Goal: Task Accomplishment & Management: Use online tool/utility

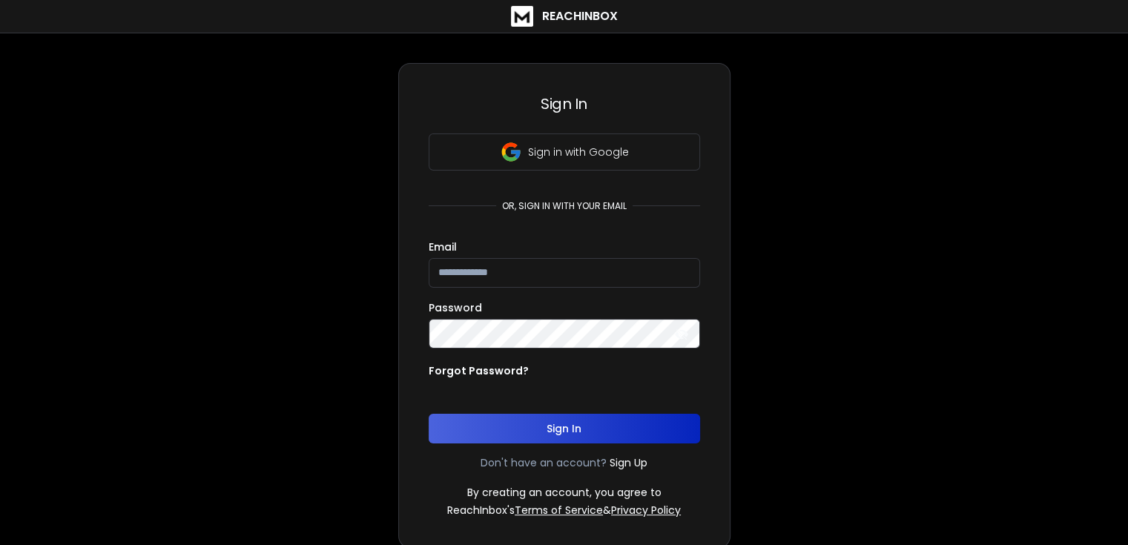
click at [587, 148] on p "Sign in with Google" at bounding box center [578, 152] width 101 height 15
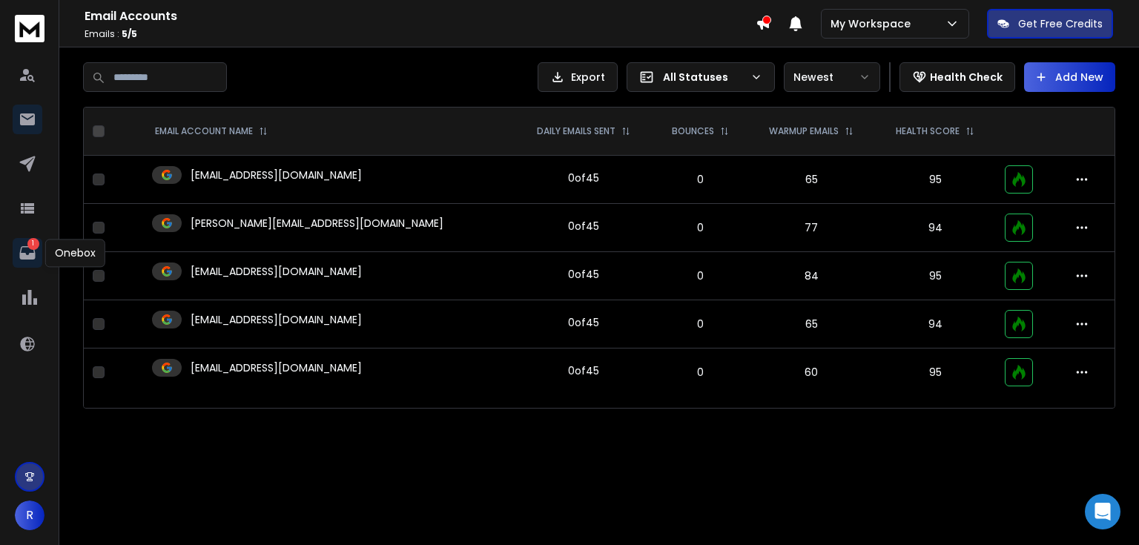
click at [21, 248] on icon at bounding box center [28, 253] width 18 height 18
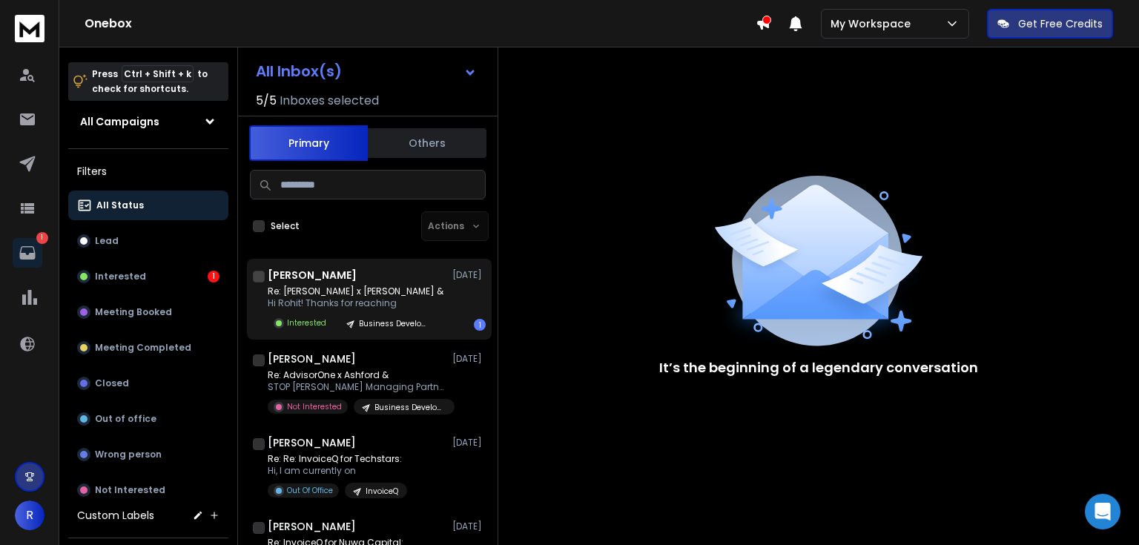
click at [332, 290] on p "Re: [PERSON_NAME] x [PERSON_NAME] &" at bounding box center [356, 291] width 176 height 12
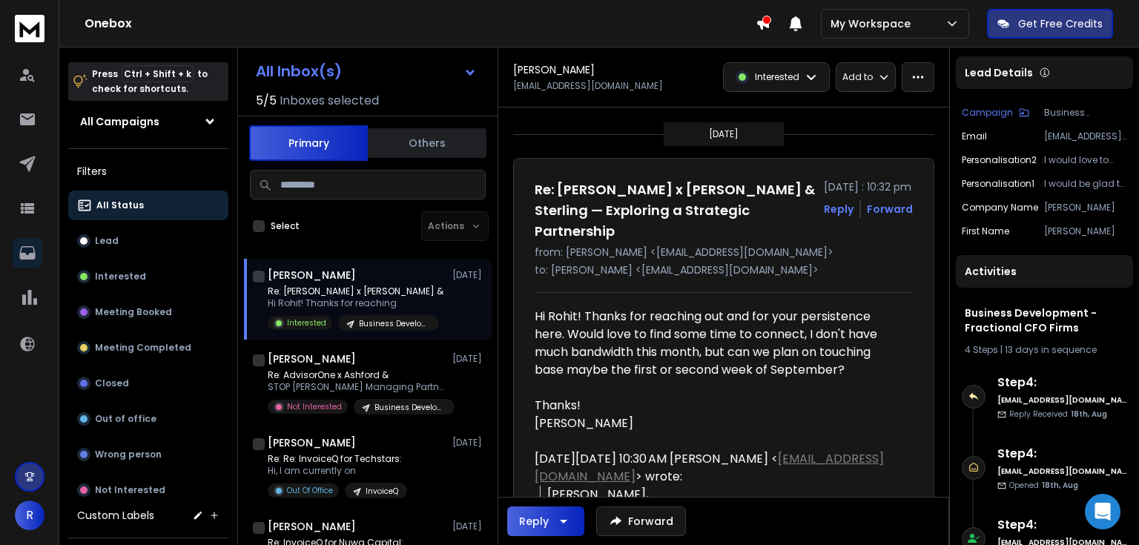
drag, startPoint x: 351, startPoint y: 272, endPoint x: 267, endPoint y: 274, distance: 83.8
click at [268, 274] on div "[PERSON_NAME] [DATE]" at bounding box center [377, 275] width 218 height 15
copy h1 "[PERSON_NAME]"
click at [22, 124] on icon at bounding box center [27, 119] width 15 height 12
